Goal: Check status: Check status

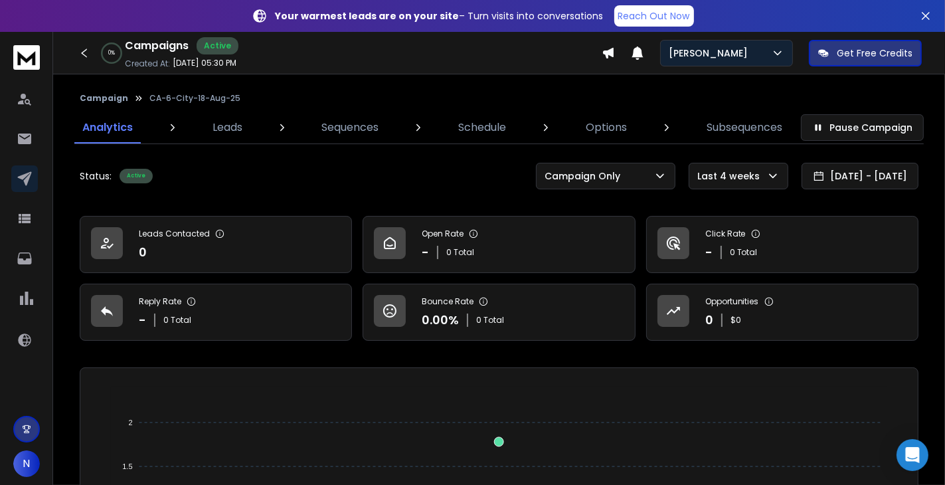
click at [723, 54] on p "[PERSON_NAME]" at bounding box center [711, 52] width 84 height 13
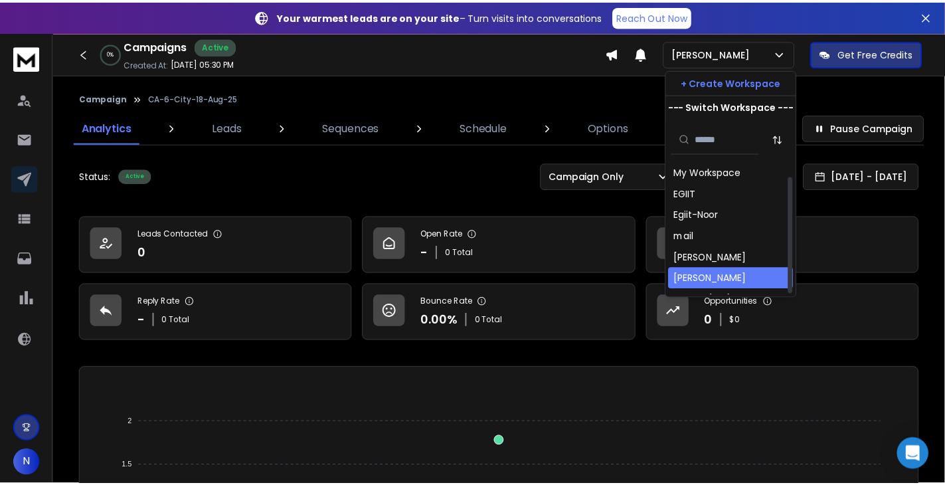
scroll to position [16, 0]
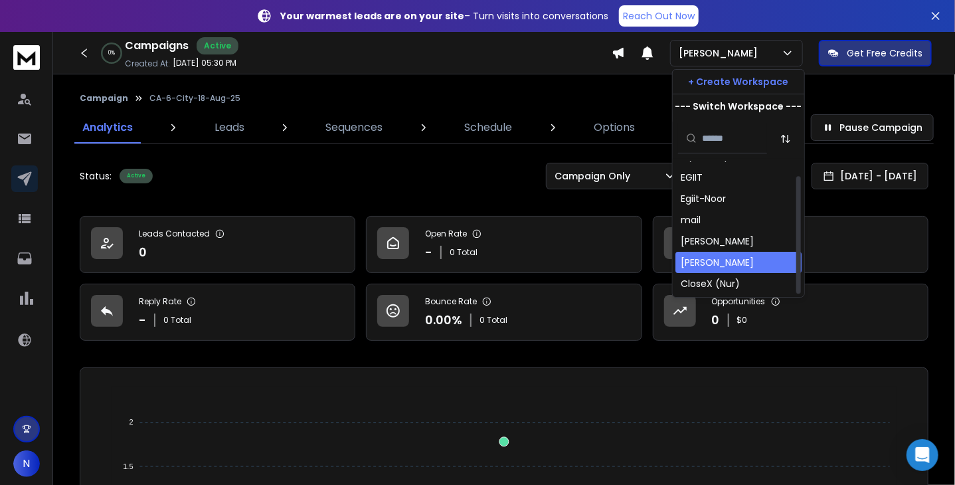
click at [798, 280] on div at bounding box center [798, 227] width 7 height 133
click at [748, 280] on div "CloseX (Nur)" at bounding box center [739, 283] width 126 height 21
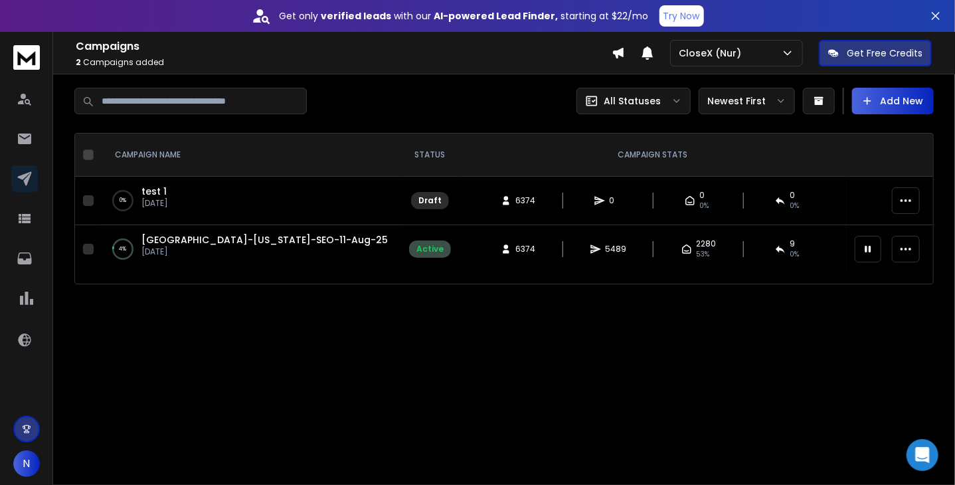
click at [255, 240] on span "[GEOGRAPHIC_DATA]-[US_STATE]-SEO-11-Aug-25" at bounding box center [264, 239] width 246 height 13
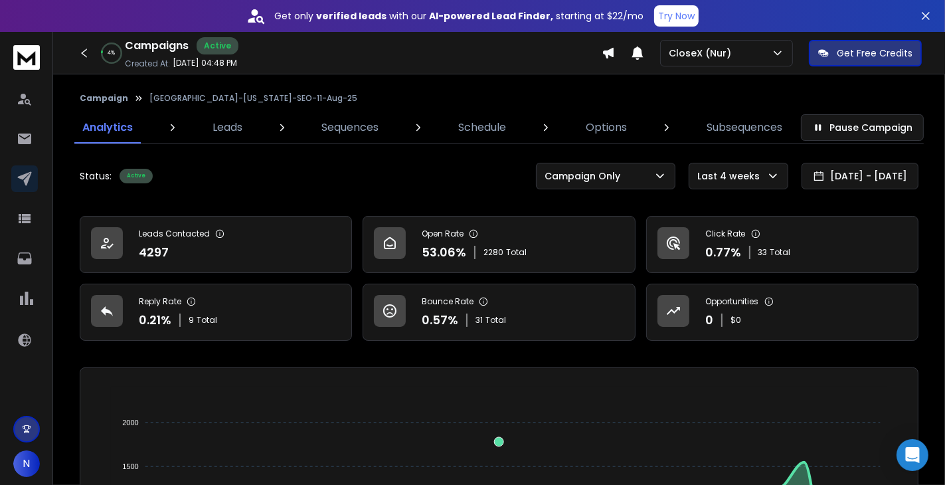
click at [310, 175] on div "Status: Active Pause Campaign Campaign Only Last 4 weeks [DATE] - [DATE]" at bounding box center [499, 176] width 839 height 27
